Goal: Find contact information: Find contact information

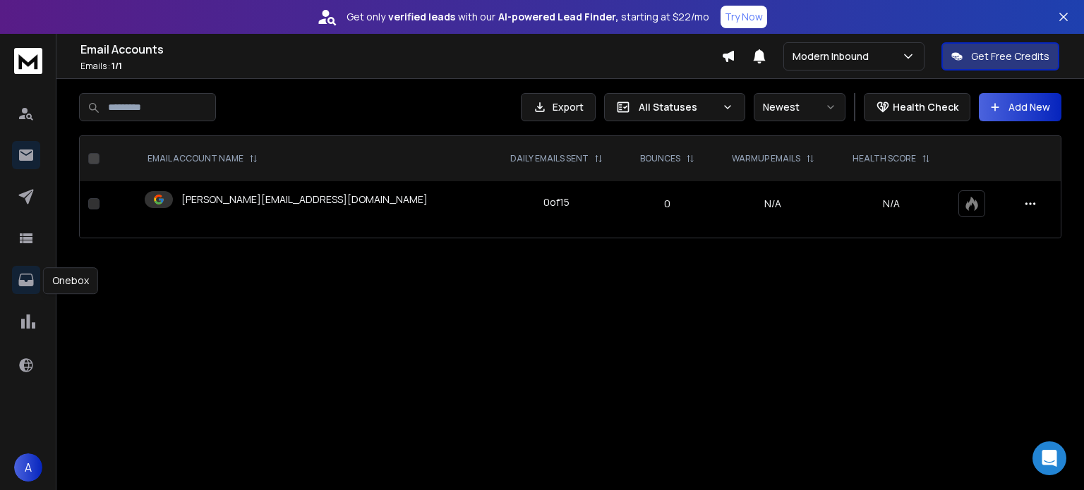
click at [28, 293] on link at bounding box center [26, 280] width 28 height 28
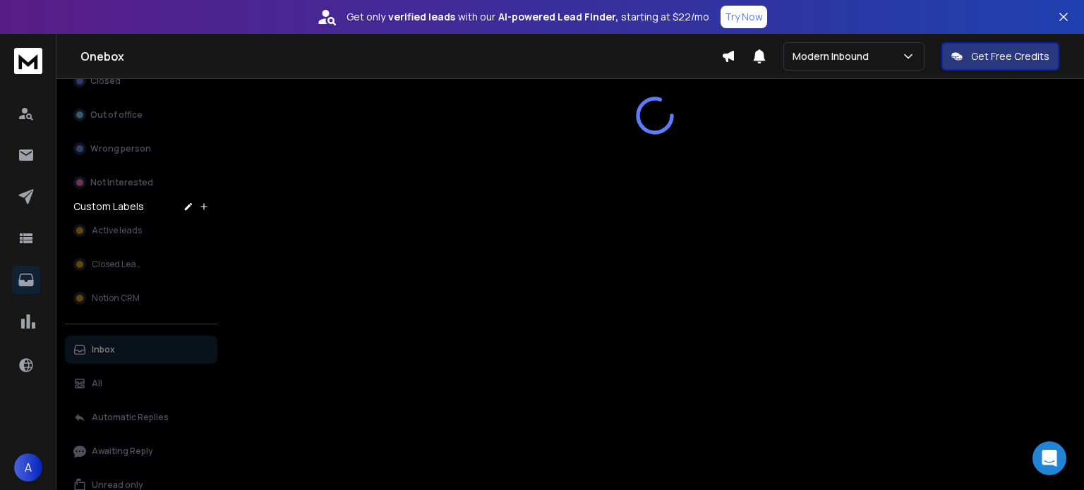
scroll to position [316, 0]
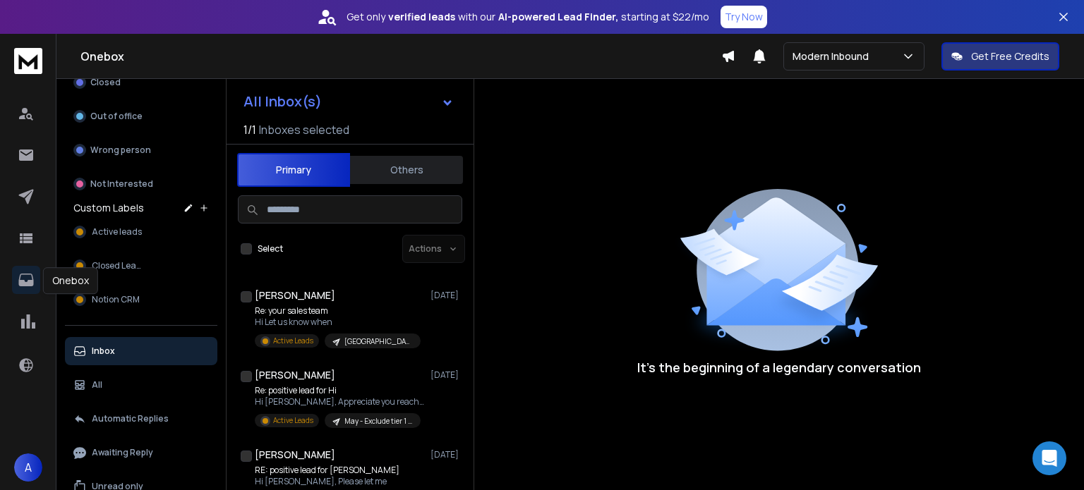
click at [135, 228] on span "Active leads" at bounding box center [117, 232] width 50 height 11
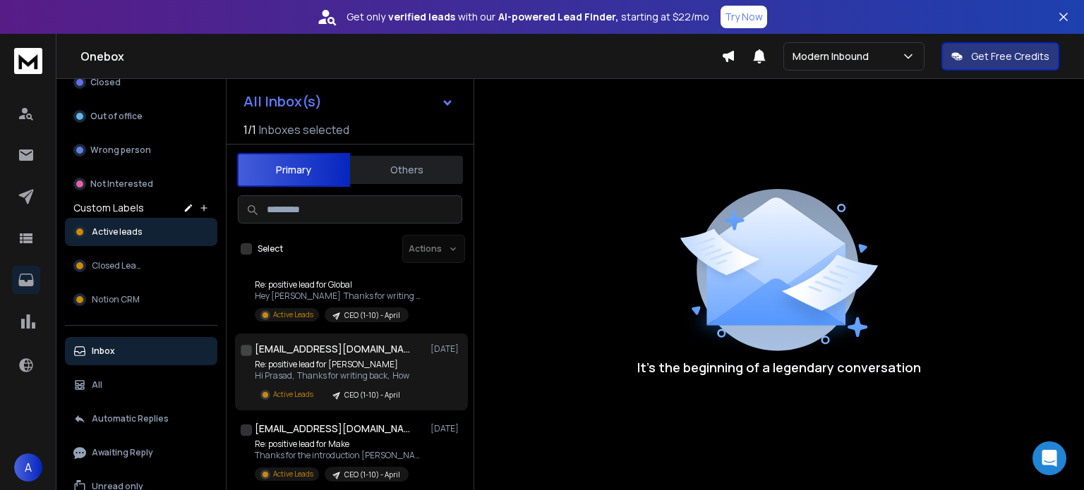
scroll to position [4093, 0]
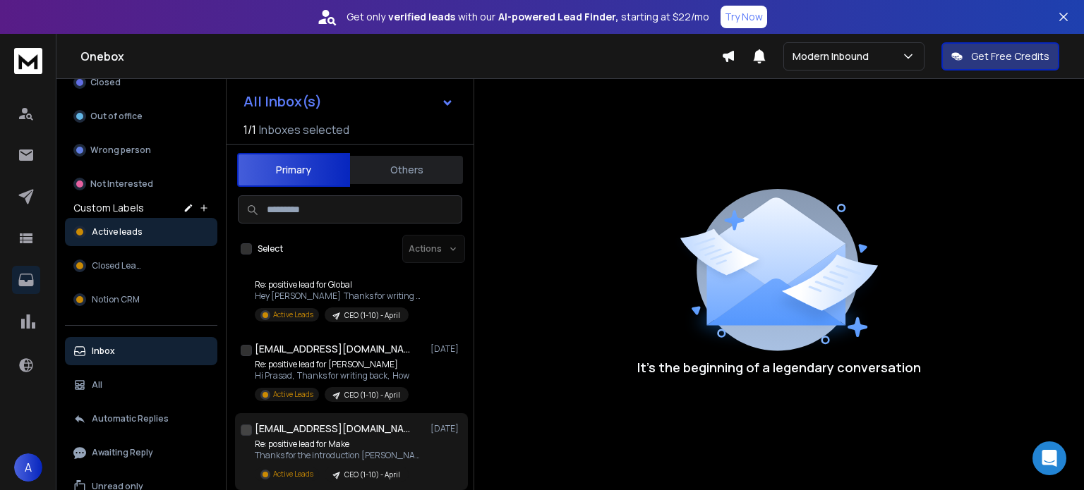
click at [383, 434] on div "[EMAIL_ADDRESS][DOMAIN_NAME] [DATE]" at bounding box center [358, 429] width 207 height 14
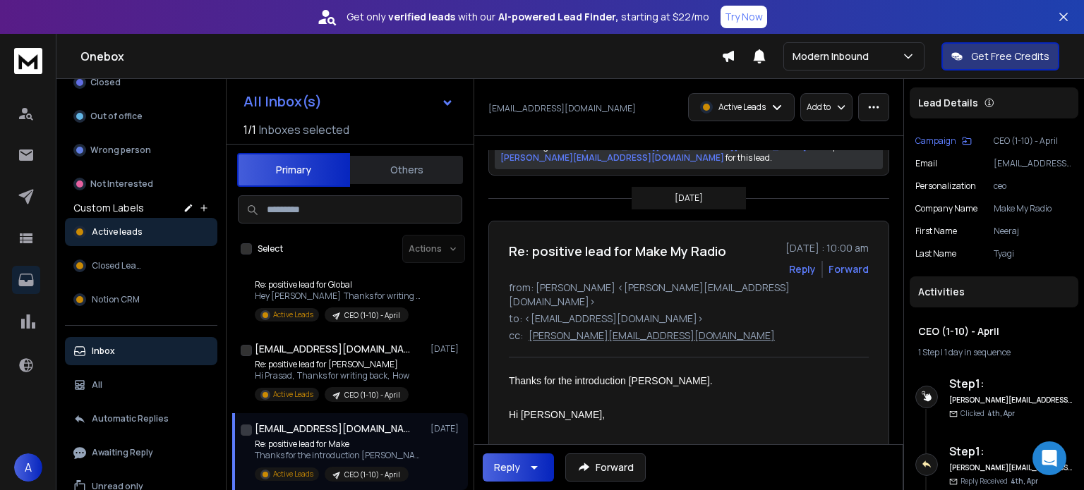
scroll to position [0, 0]
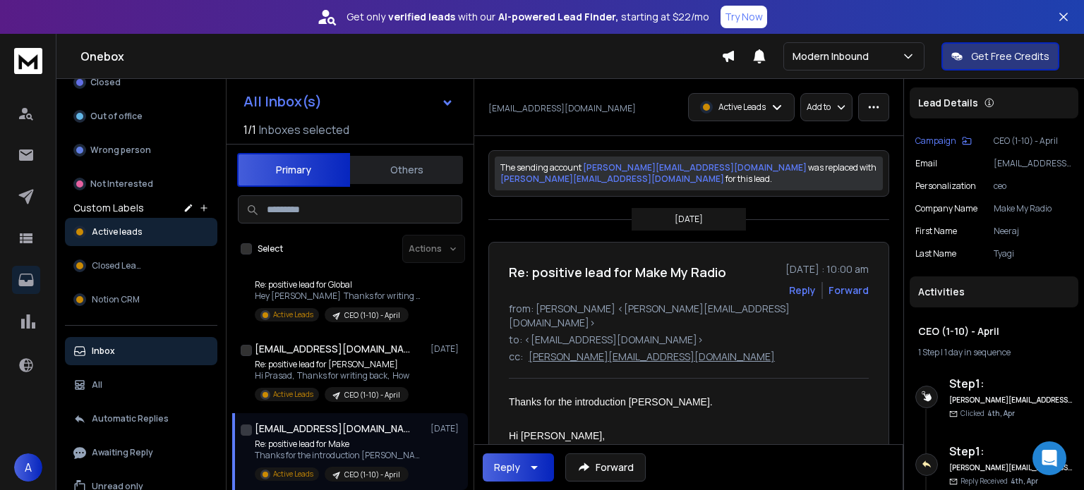
click at [757, 101] on div "Active Leads" at bounding box center [741, 107] width 105 height 27
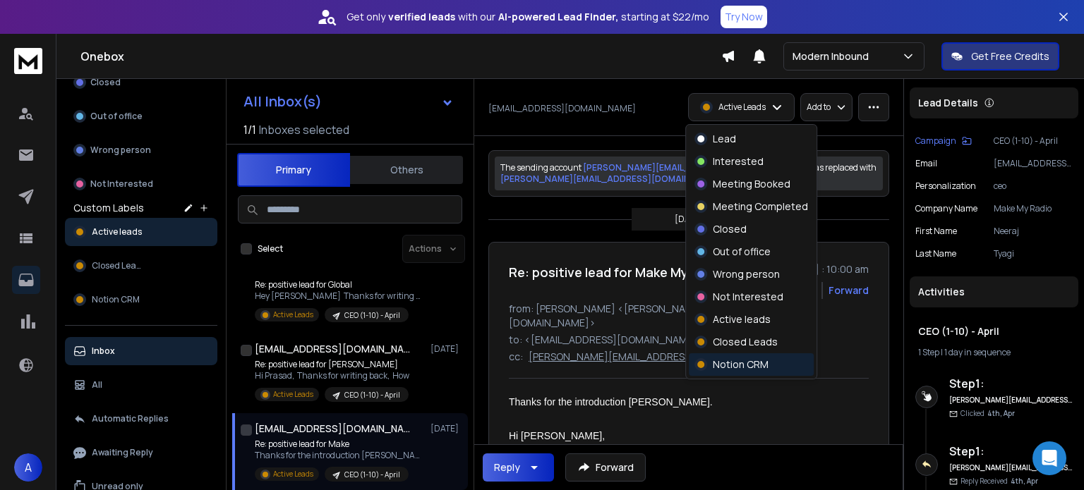
click at [749, 369] on p "Notion CRM" at bounding box center [741, 365] width 56 height 14
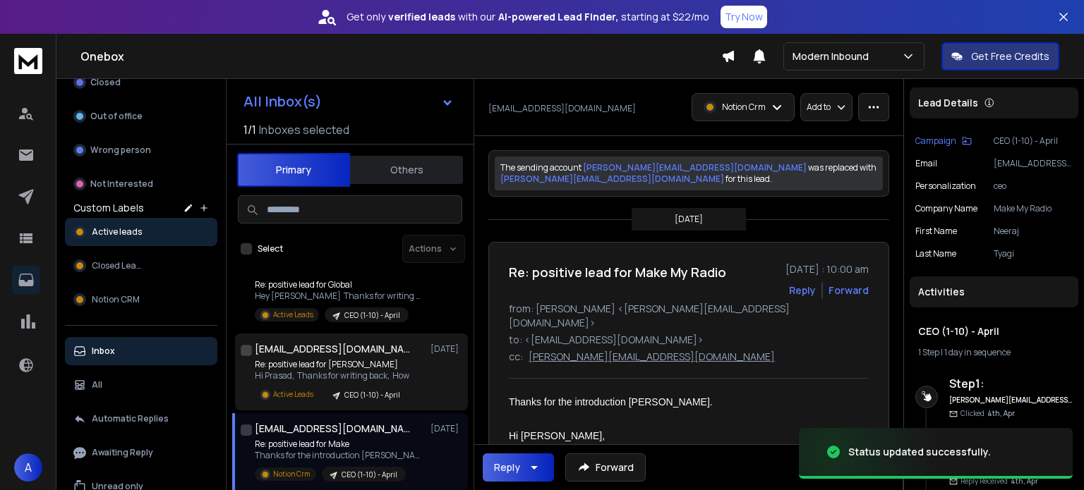
click at [381, 375] on p "Hi Prasad, Thanks for writing back, How" at bounding box center [332, 376] width 155 height 11
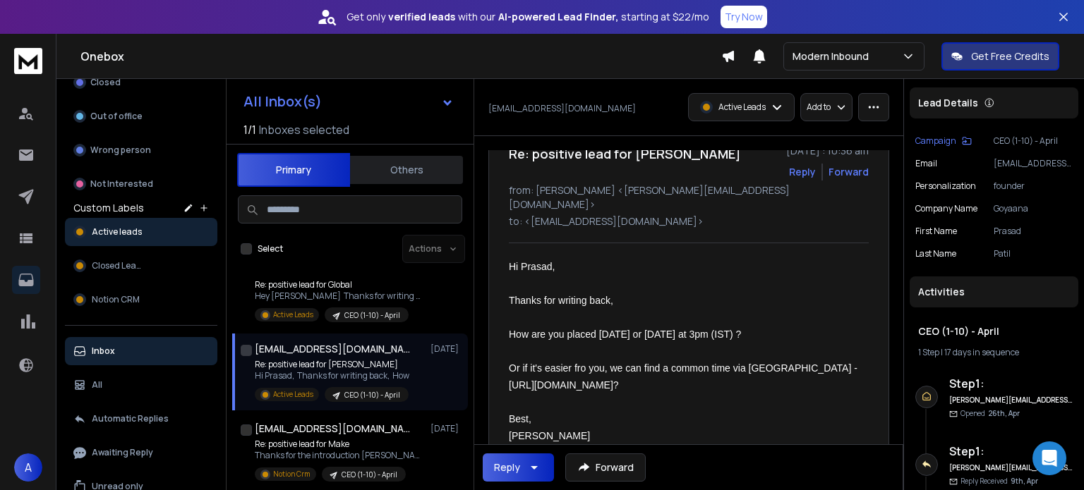
scroll to position [126, 0]
click at [590, 215] on p "to: <[EMAIL_ADDRESS][DOMAIN_NAME]>" at bounding box center [689, 222] width 360 height 14
drag, startPoint x: 590, startPoint y: 205, endPoint x: 616, endPoint y: 210, distance: 26.5
click at [616, 215] on p "to: <[EMAIL_ADDRESS][DOMAIN_NAME]>" at bounding box center [689, 222] width 360 height 14
copy p "[DOMAIN_NAME]"
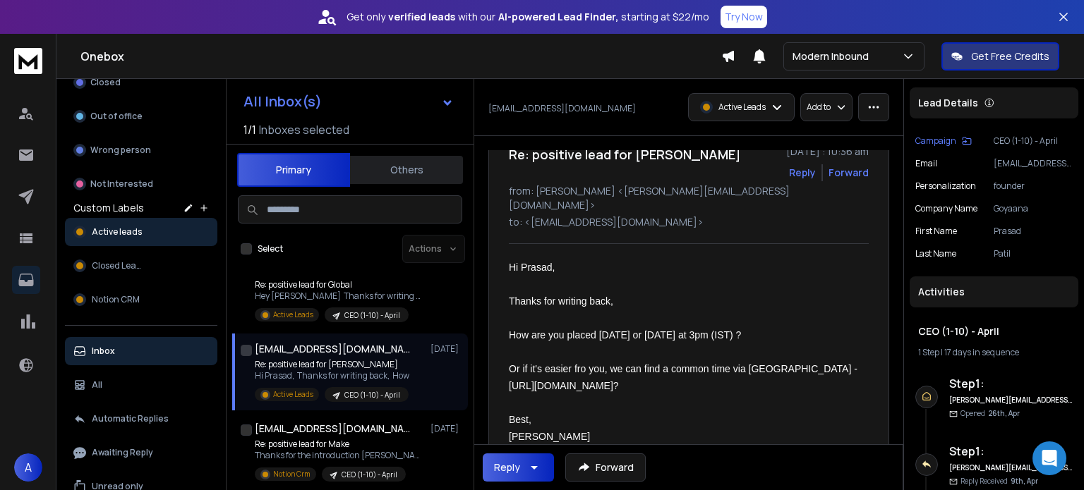
click at [569, 258] on div "Hi [PERSON_NAME], Thanks for writing back, How are you placed [DATE] or [DATE] …" at bounding box center [683, 326] width 349 height 136
click at [551, 215] on p "to: <[EMAIL_ADDRESS][DOMAIN_NAME]>" at bounding box center [689, 222] width 360 height 14
drag, startPoint x: 551, startPoint y: 205, endPoint x: 617, endPoint y: 211, distance: 65.9
click at [617, 215] on p "to: <[EMAIL_ADDRESS][DOMAIN_NAME]>" at bounding box center [689, 222] width 360 height 14
copy p "[EMAIL_ADDRESS][DOMAIN_NAME]"
